Goal: Task Accomplishment & Management: Use online tool/utility

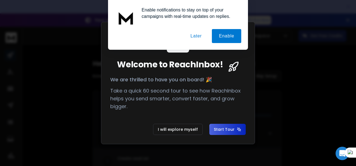
click at [193, 36] on button "Later" at bounding box center [195, 36] width 25 height 14
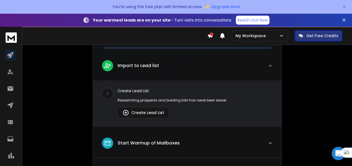
scroll to position [105, 0]
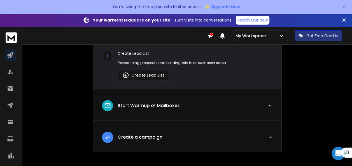
drag, startPoint x: 342, startPoint y: 22, endPoint x: 336, endPoint y: 22, distance: 6.4
click at [342, 22] on icon at bounding box center [343, 20] width 5 height 5
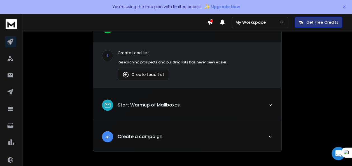
scroll to position [92, 0]
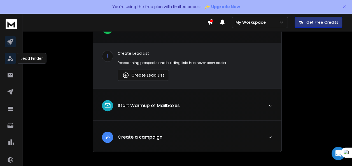
click at [8, 58] on icon at bounding box center [10, 58] width 7 height 7
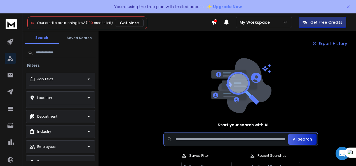
click at [65, 54] on input at bounding box center [61, 52] width 72 height 11
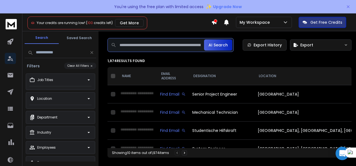
type input "**********"
click at [91, 53] on icon at bounding box center [92, 52] width 4 height 4
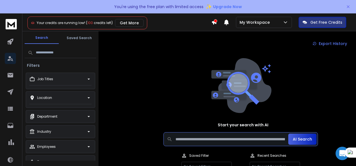
click at [48, 101] on div "Location" at bounding box center [60, 100] width 69 height 17
click at [50, 118] on p "Department" at bounding box center [47, 117] width 20 height 4
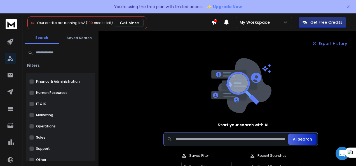
scroll to position [28, 0]
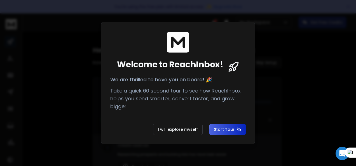
click at [275, 93] on div at bounding box center [178, 83] width 356 height 166
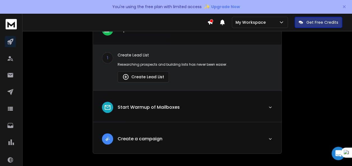
scroll to position [92, 0]
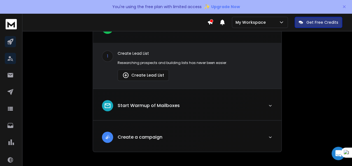
click at [15, 59] on link at bounding box center [10, 58] width 11 height 11
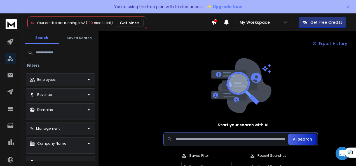
scroll to position [77, 0]
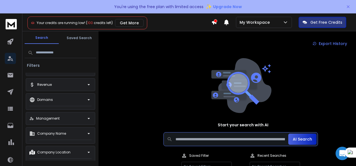
click at [48, 134] on p "Company Name" at bounding box center [51, 134] width 29 height 4
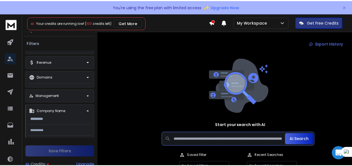
scroll to position [28, 0]
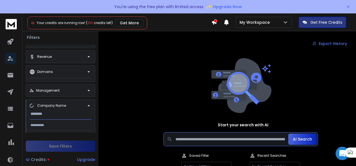
type input "********"
click at [302, 141] on button "AI Search" at bounding box center [303, 139] width 28 height 11
click at [187, 142] on textarea at bounding box center [231, 139] width 110 height 11
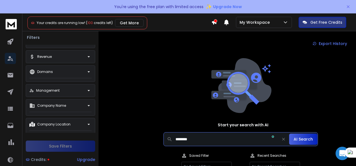
type textarea "*********"
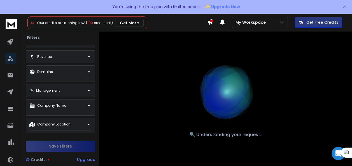
scroll to position [1, 0]
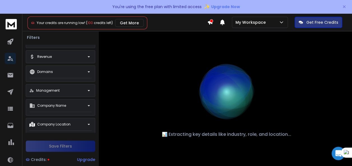
type input "*********"
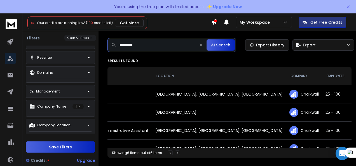
scroll to position [0, 156]
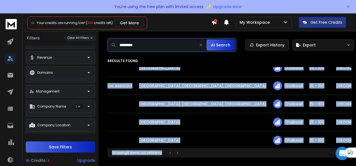
drag, startPoint x: 324, startPoint y: 147, endPoint x: 335, endPoint y: 146, distance: 11.0
click at [335, 146] on div "NAME EMAIL ADDRESS DESIGNATION LOCATION COMPANY EMPLOYEES COMPANY LOCATION INDU…" at bounding box center [230, 119] width 244 height 105
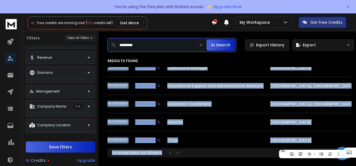
scroll to position [48, 0]
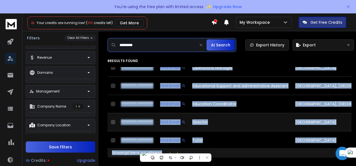
click at [176, 120] on div "Find Email" at bounding box center [172, 123] width 25 height 6
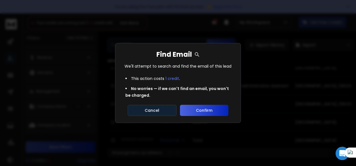
click at [163, 111] on button "Cancel" at bounding box center [152, 110] width 49 height 11
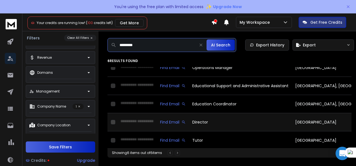
click at [169, 120] on div "Find Email" at bounding box center [172, 123] width 25 height 6
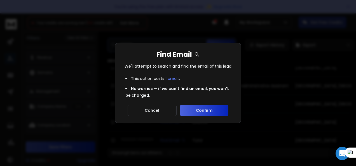
click at [187, 111] on button "Confirm" at bounding box center [204, 110] width 48 height 11
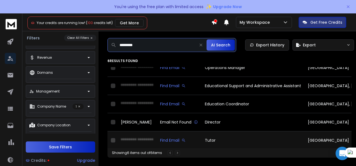
click at [174, 138] on div "Find Email" at bounding box center [179, 141] width 38 height 6
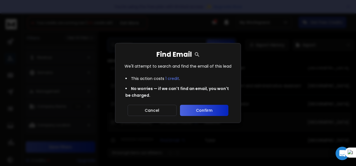
click at [160, 110] on button "Cancel" at bounding box center [152, 110] width 49 height 11
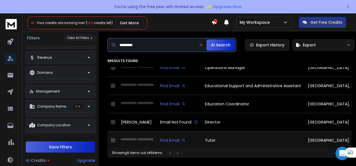
click at [173, 138] on div "Find Email" at bounding box center [179, 141] width 38 height 6
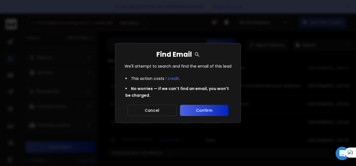
click at [187, 113] on button "Confirm" at bounding box center [204, 110] width 48 height 11
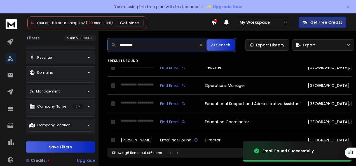
scroll to position [20, 0]
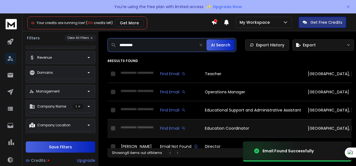
click at [175, 127] on div "Find Email" at bounding box center [179, 129] width 38 height 6
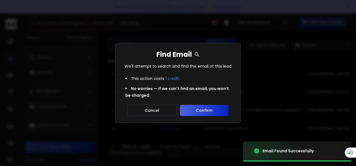
click at [191, 108] on button "Confirm" at bounding box center [204, 110] width 48 height 11
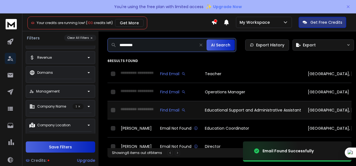
click at [175, 108] on div "Find Email" at bounding box center [179, 111] width 38 height 6
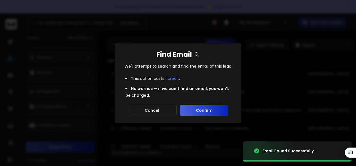
click at [201, 107] on button "Confirm" at bounding box center [204, 110] width 48 height 11
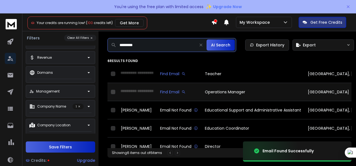
click at [175, 94] on div "Find Email" at bounding box center [179, 92] width 38 height 6
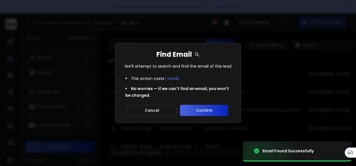
click at [197, 109] on button "Confirm" at bounding box center [204, 110] width 48 height 11
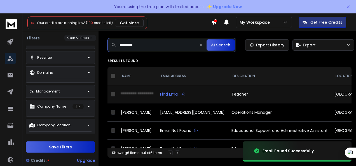
scroll to position [0, 0]
click at [176, 94] on div "Find Email" at bounding box center [192, 95] width 65 height 6
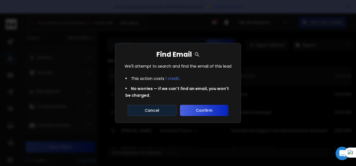
click at [163, 108] on button "Cancel" at bounding box center [152, 110] width 49 height 11
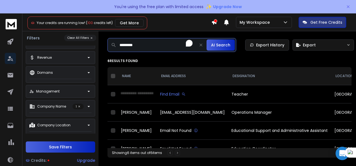
drag, startPoint x: 130, startPoint y: 47, endPoint x: 85, endPoint y: 54, distance: 45.6
click at [85, 43] on div "Search Saved Search ********* Filters Clear All Filters Job Titles Location Dep…" at bounding box center [189, 36] width 334 height 11
type textarea "**********"
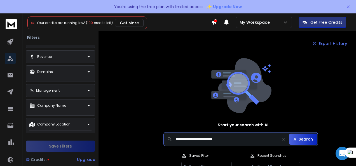
click at [304, 135] on button "AI Search" at bounding box center [303, 139] width 28 height 11
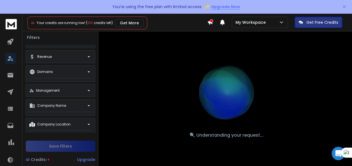
type input "**********"
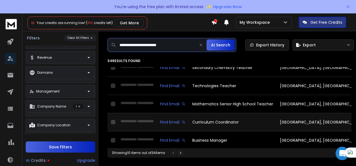
scroll to position [56, 0]
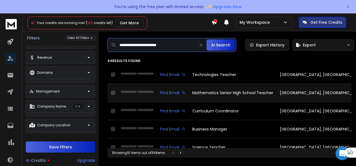
click at [175, 92] on div "Find Email" at bounding box center [172, 93] width 25 height 6
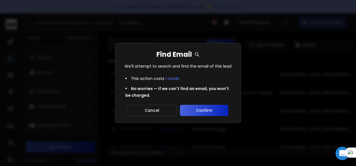
click at [194, 108] on button "Confirm" at bounding box center [204, 110] width 48 height 11
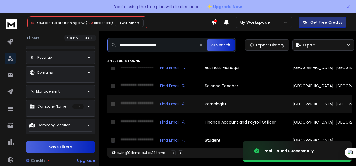
scroll to position [121, 0]
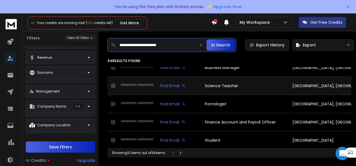
click at [178, 83] on div "Find Email" at bounding box center [179, 86] width 38 height 6
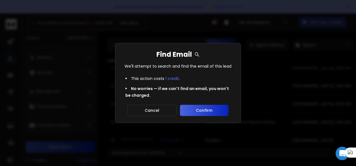
click at [203, 109] on button "Confirm" at bounding box center [204, 110] width 48 height 11
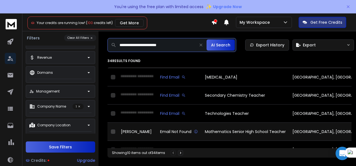
scroll to position [9, 0]
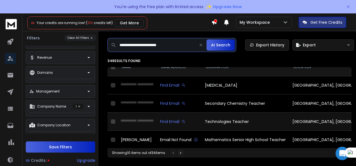
click at [175, 120] on div "Find Email" at bounding box center [179, 122] width 38 height 6
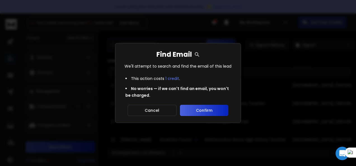
click at [209, 104] on div "Find Email We'll attempt to search and find the email of this lead This action …" at bounding box center [177, 83] width 125 height 80
click at [207, 109] on button "Confirm" at bounding box center [204, 110] width 48 height 11
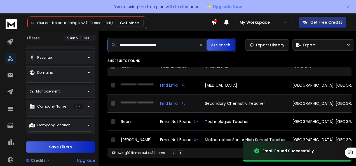
click at [182, 106] on div "Find Email" at bounding box center [179, 104] width 38 height 6
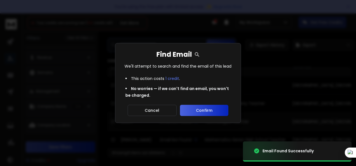
click at [153, 112] on button "Cancel" at bounding box center [152, 110] width 49 height 11
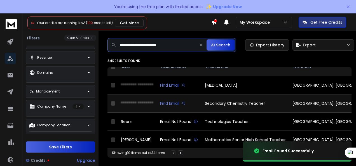
click at [179, 106] on td "Find Email" at bounding box center [179, 104] width 45 height 18
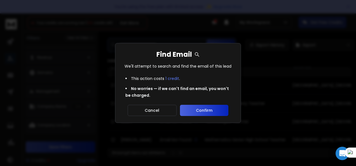
click at [206, 109] on button "Confirm" at bounding box center [204, 110] width 48 height 11
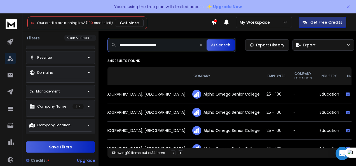
scroll to position [0, 304]
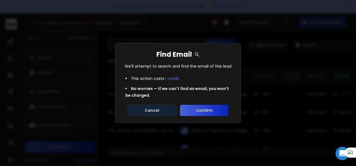
click at [162, 113] on button "Cancel" at bounding box center [152, 110] width 49 height 11
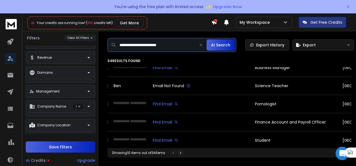
scroll to position [121, 0]
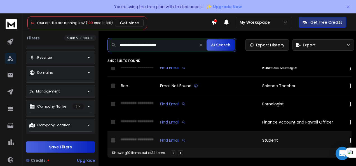
click at [154, 132] on td "******** ********" at bounding box center [137, 141] width 39 height 18
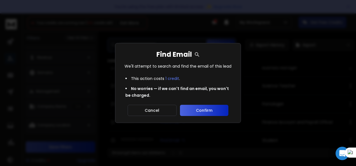
click at [191, 111] on button "Confirm" at bounding box center [204, 110] width 48 height 11
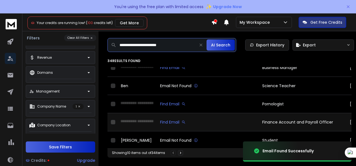
click at [170, 120] on div "Find Email" at bounding box center [208, 123] width 96 height 6
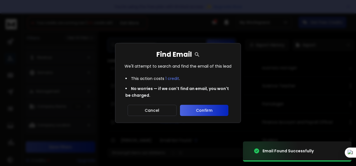
click at [187, 107] on button "Confirm" at bounding box center [204, 110] width 48 height 11
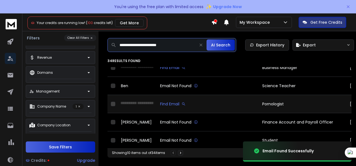
click at [186, 102] on icon at bounding box center [184, 104] width 4 height 4
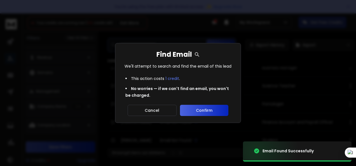
click at [212, 109] on button "Confirm" at bounding box center [204, 110] width 48 height 11
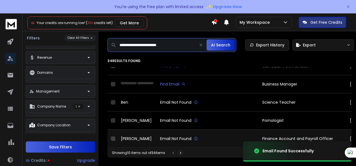
scroll to position [93, 0]
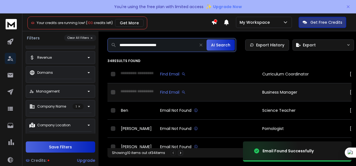
click at [178, 90] on div "Find Email" at bounding box center [208, 93] width 96 height 6
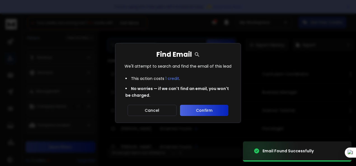
click at [199, 108] on button "Confirm" at bounding box center [204, 110] width 48 height 11
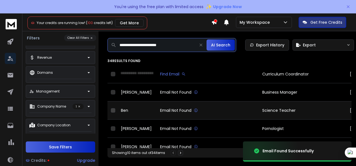
scroll to position [65, 0]
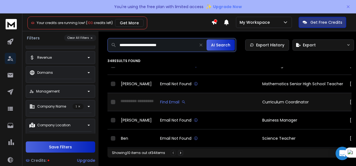
click at [184, 101] on div "Find Email" at bounding box center [208, 102] width 96 height 6
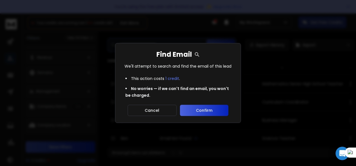
click at [201, 109] on button "Confirm" at bounding box center [204, 110] width 48 height 11
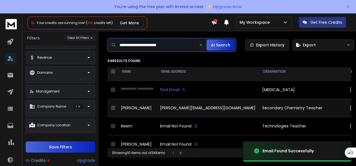
scroll to position [0, 0]
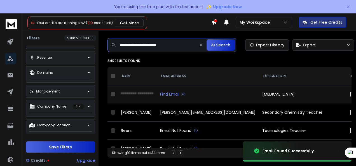
click at [178, 92] on div "Find Email" at bounding box center [208, 95] width 96 height 6
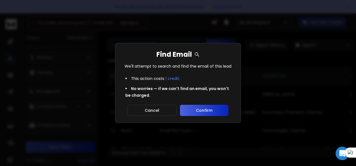
click at [199, 108] on button "Confirm" at bounding box center [204, 110] width 48 height 11
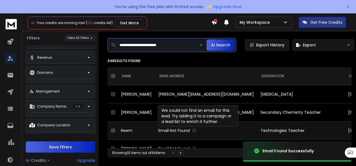
click at [195, 128] on div "Email Not Found" at bounding box center [207, 131] width 96 height 6
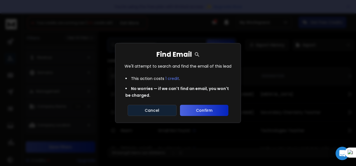
click at [169, 114] on button "Cancel" at bounding box center [152, 110] width 49 height 11
